Goal: Find specific page/section: Find specific page/section

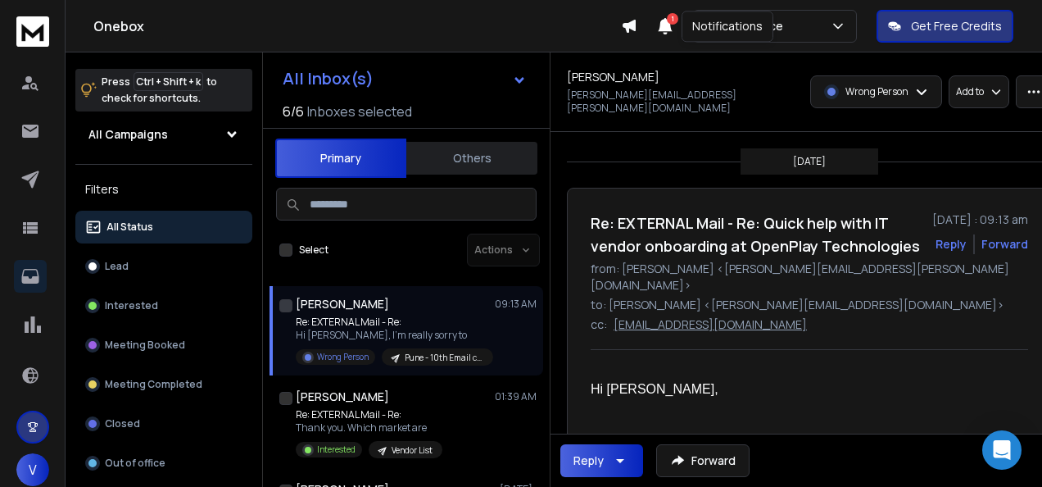
click at [674, 31] on icon at bounding box center [665, 26] width 16 height 16
click at [21, 138] on icon at bounding box center [30, 131] width 20 height 20
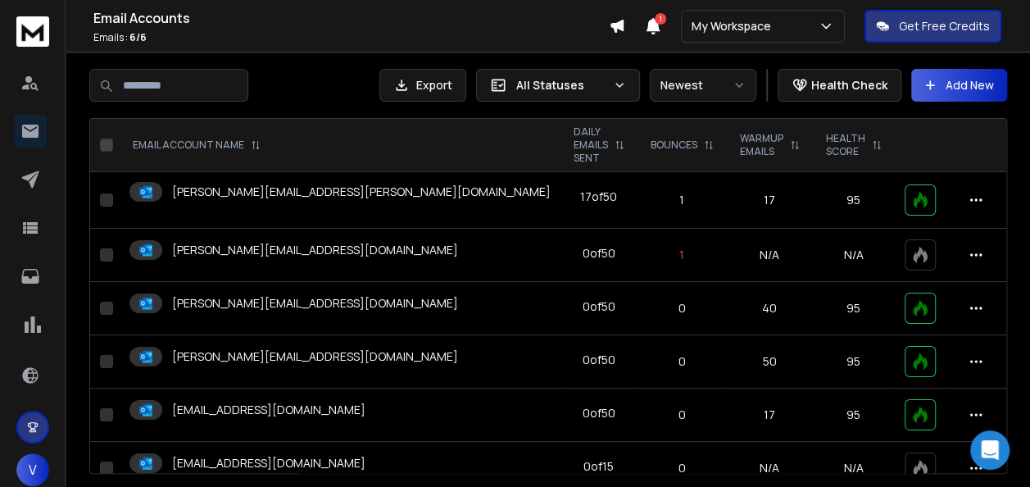
scroll to position [29, 0]
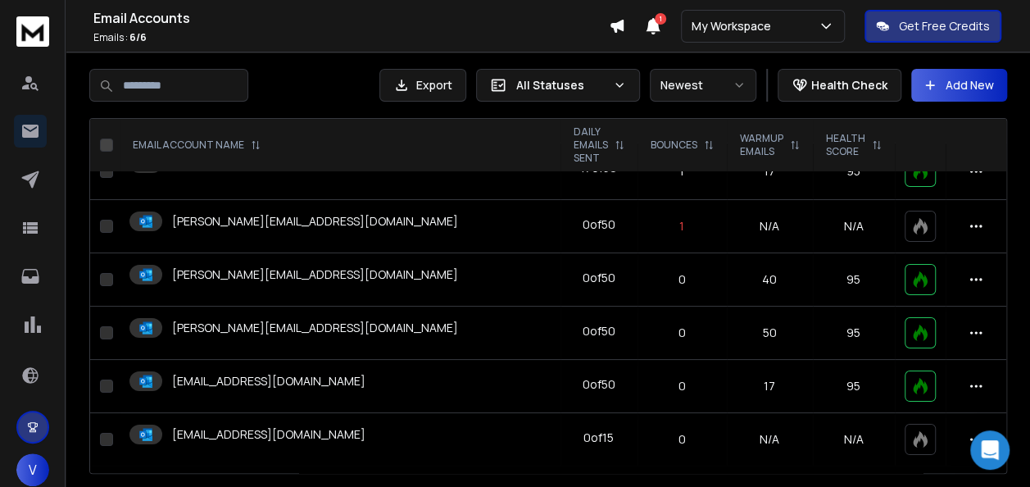
click at [51, 136] on div at bounding box center [33, 134] width 38 height 39
click at [26, 128] on icon at bounding box center [30, 131] width 16 height 13
click at [26, 171] on icon at bounding box center [30, 180] width 20 height 20
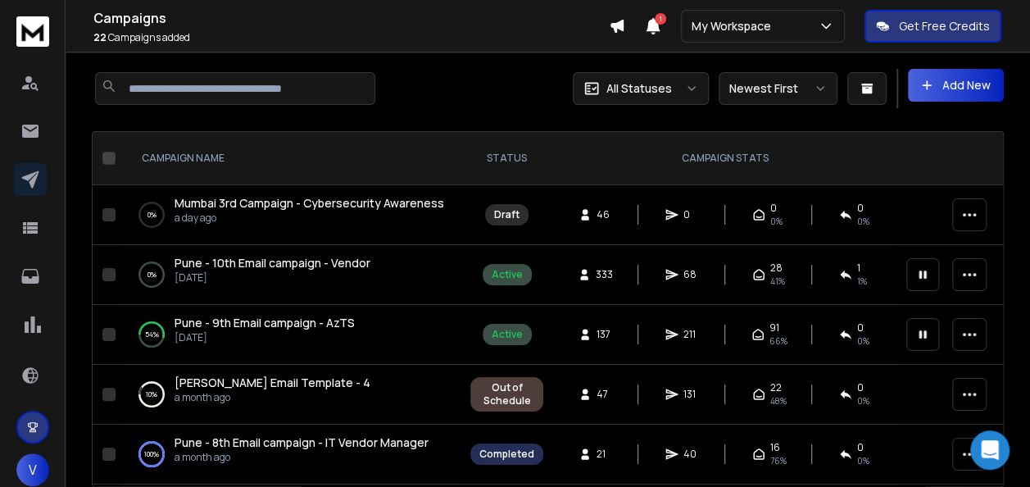
click at [503, 64] on div "Campaigns 22 Campaigns Added All Statuses Newest First Add New CAMPAIGN NAME ST…" at bounding box center [548, 312] width 964 height 520
click at [658, 27] on icon at bounding box center [653, 25] width 15 height 16
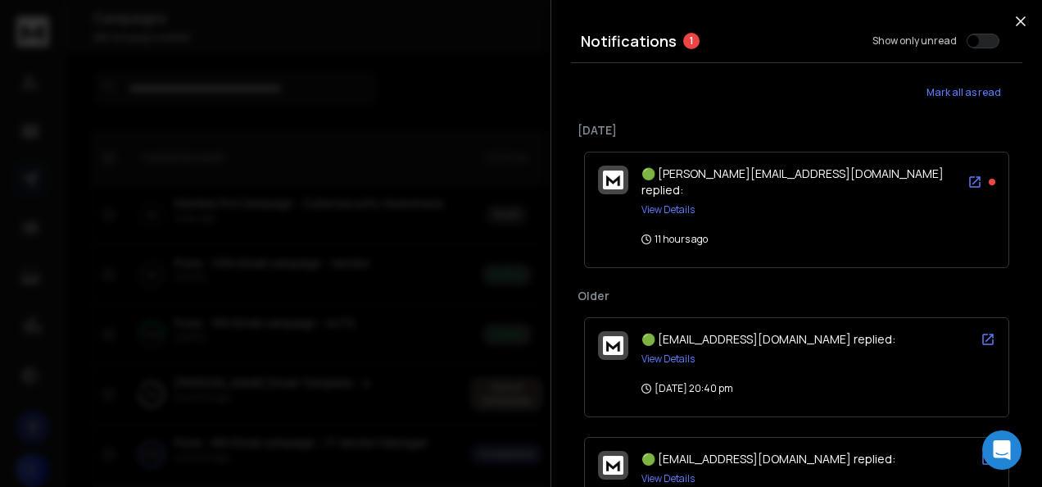
click at [1013, 26] on icon "button" at bounding box center [1021, 21] width 16 height 16
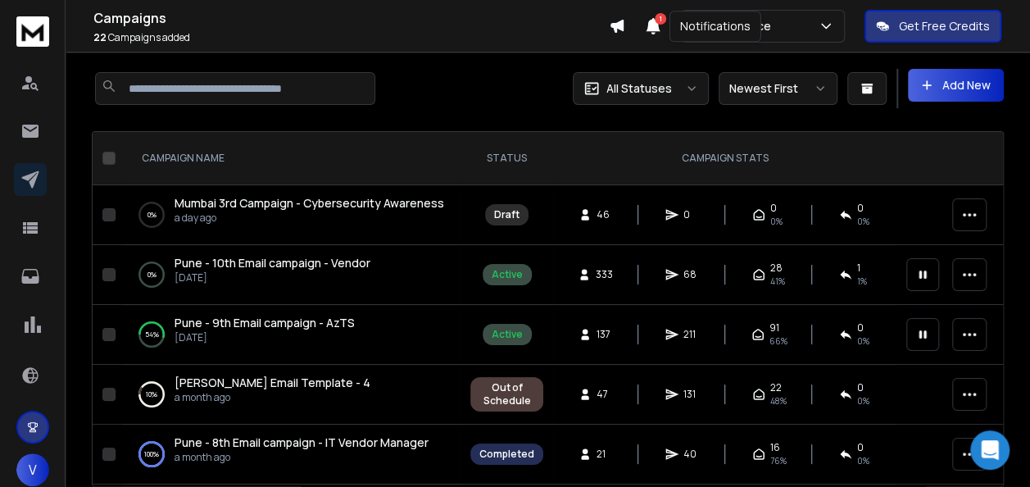
click at [666, 20] on span "1" at bounding box center [660, 18] width 11 height 11
